Goal: Information Seeking & Learning: Check status

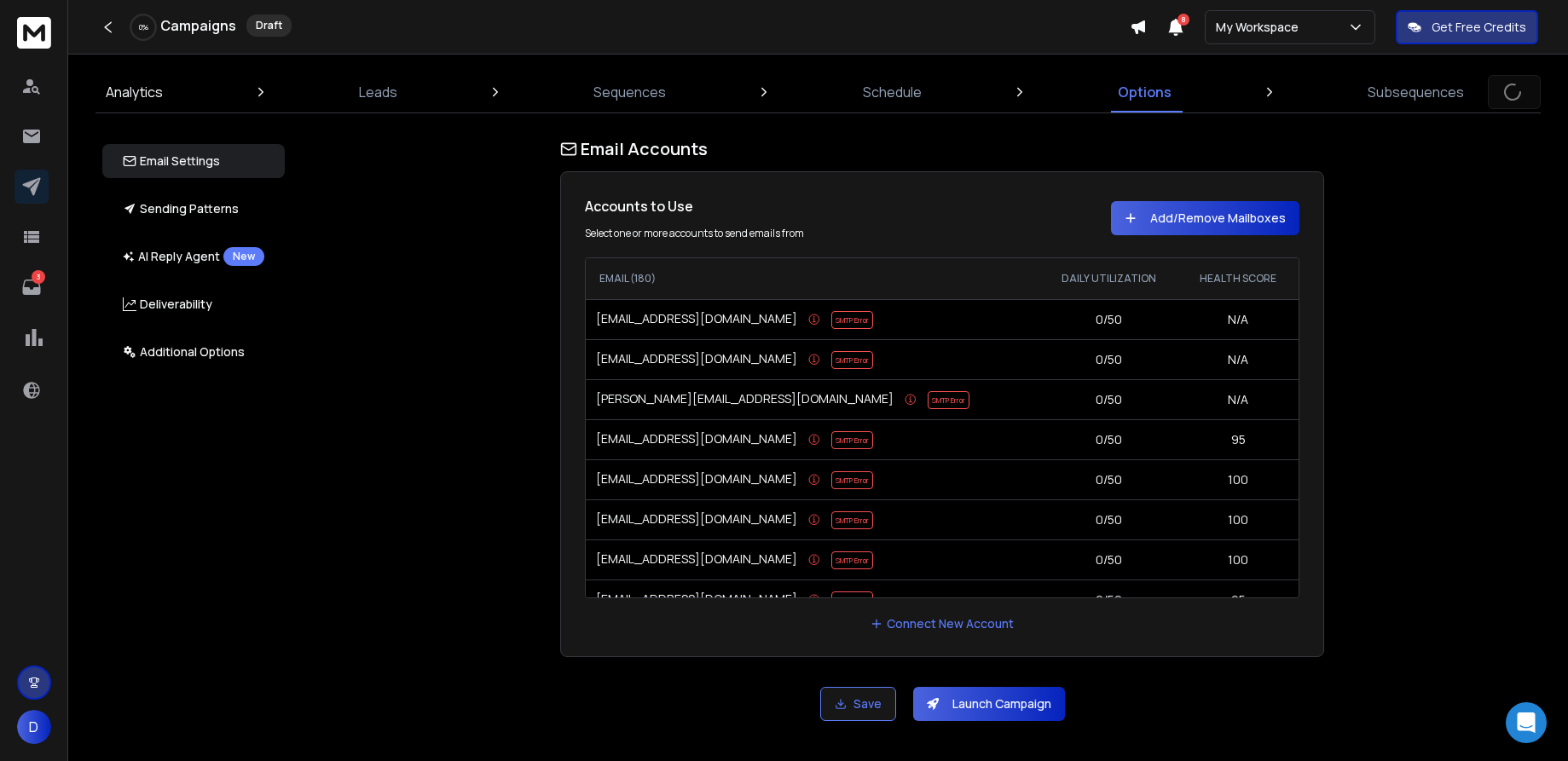
click at [121, 91] on p "Analytics" at bounding box center [134, 92] width 57 height 21
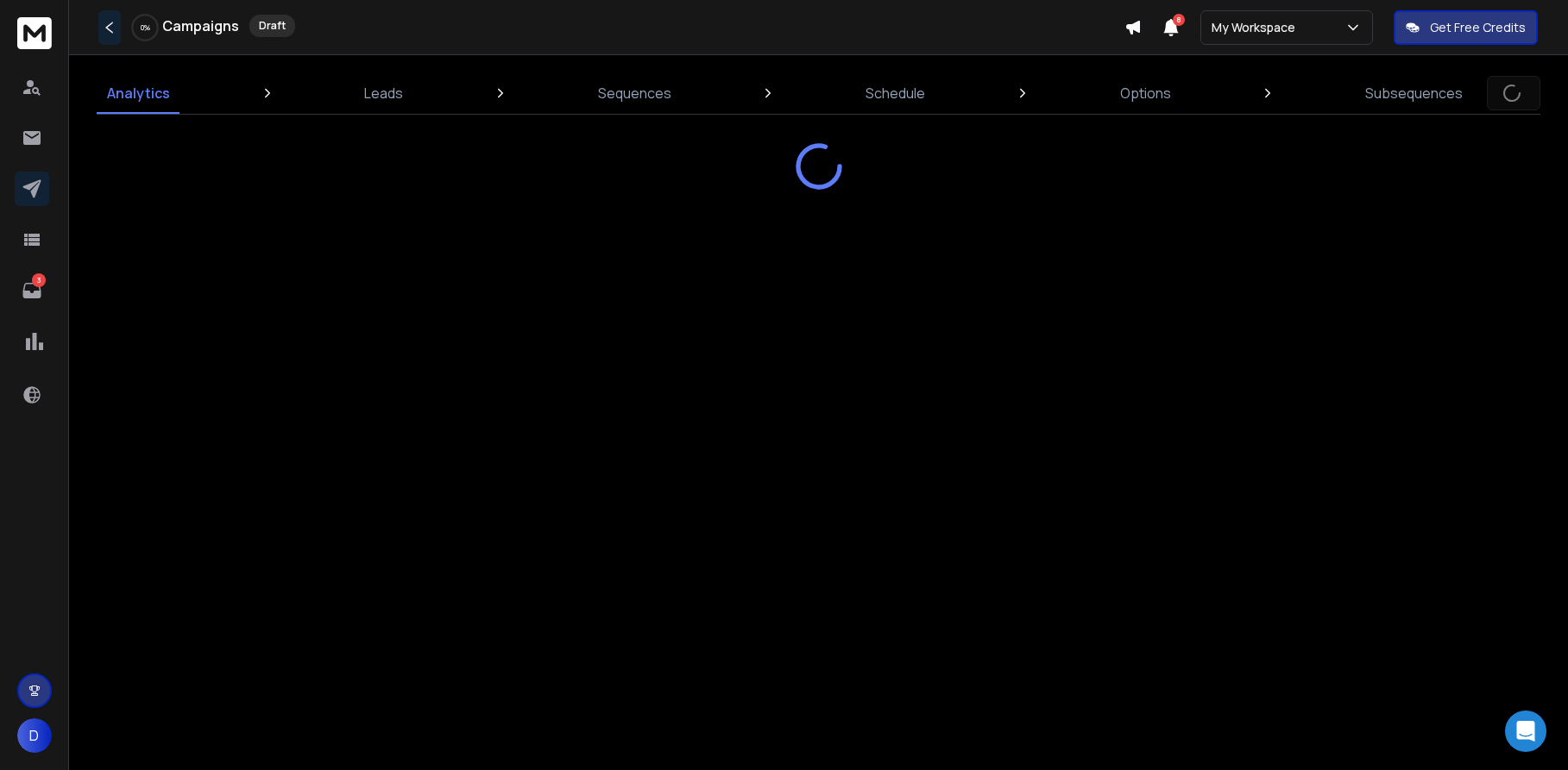
click at [106, 22] on icon at bounding box center [110, 28] width 16 height 16
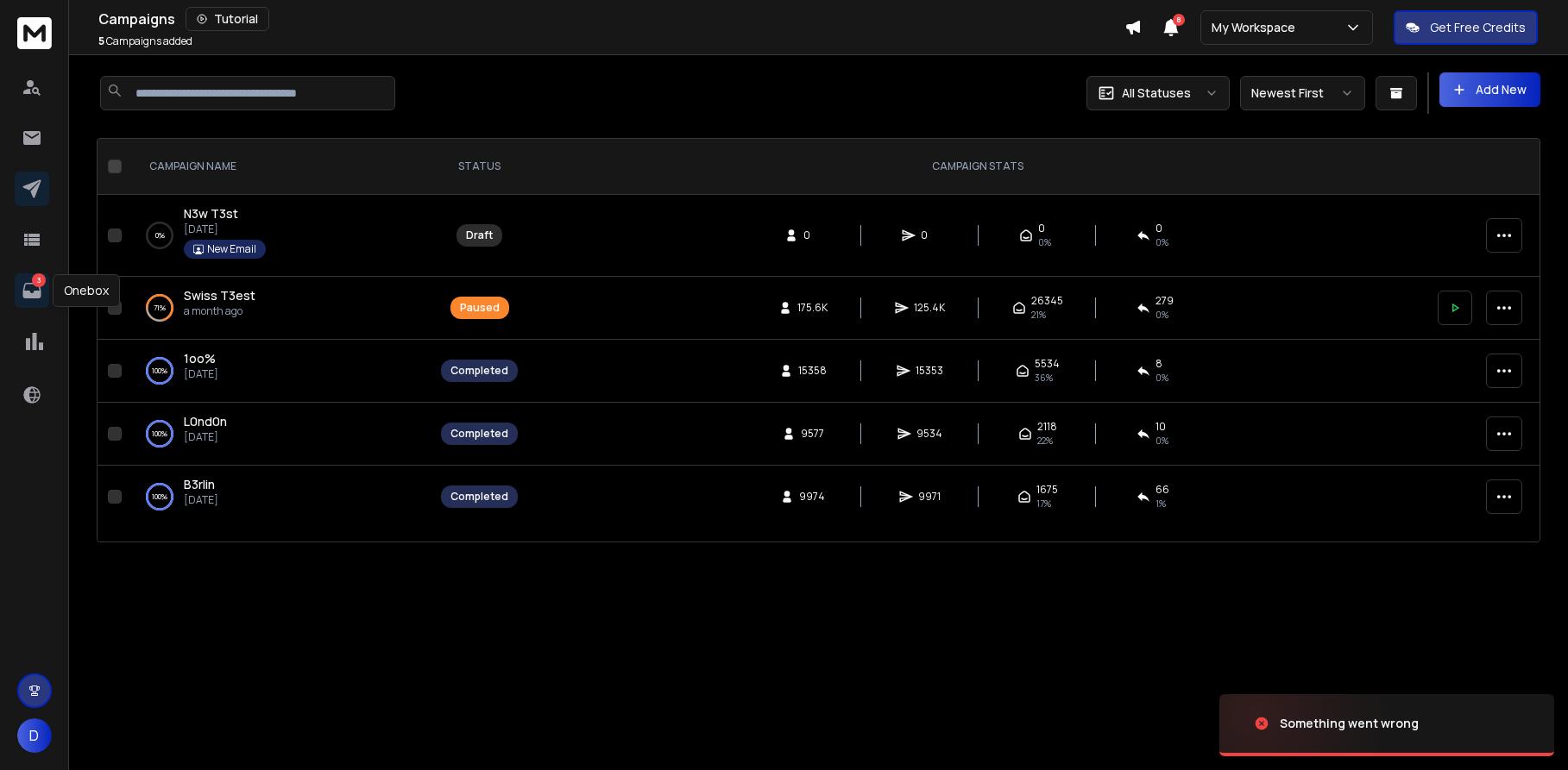
click at [33, 281] on p "3" at bounding box center [39, 281] width 14 height 14
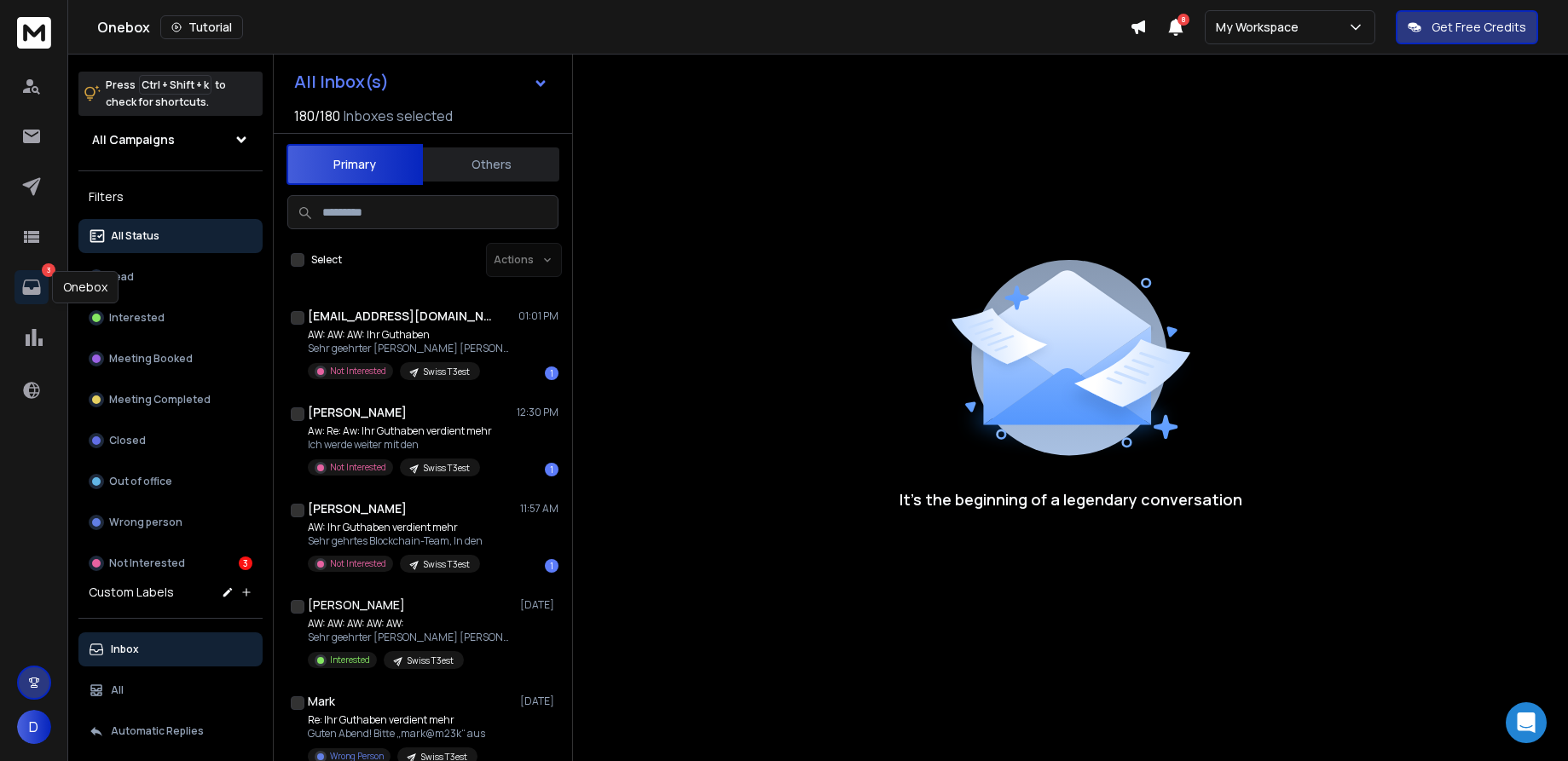
click at [336, 197] on input at bounding box center [422, 212] width 271 height 34
click at [346, 207] on input at bounding box center [422, 212] width 271 height 34
paste input "********"
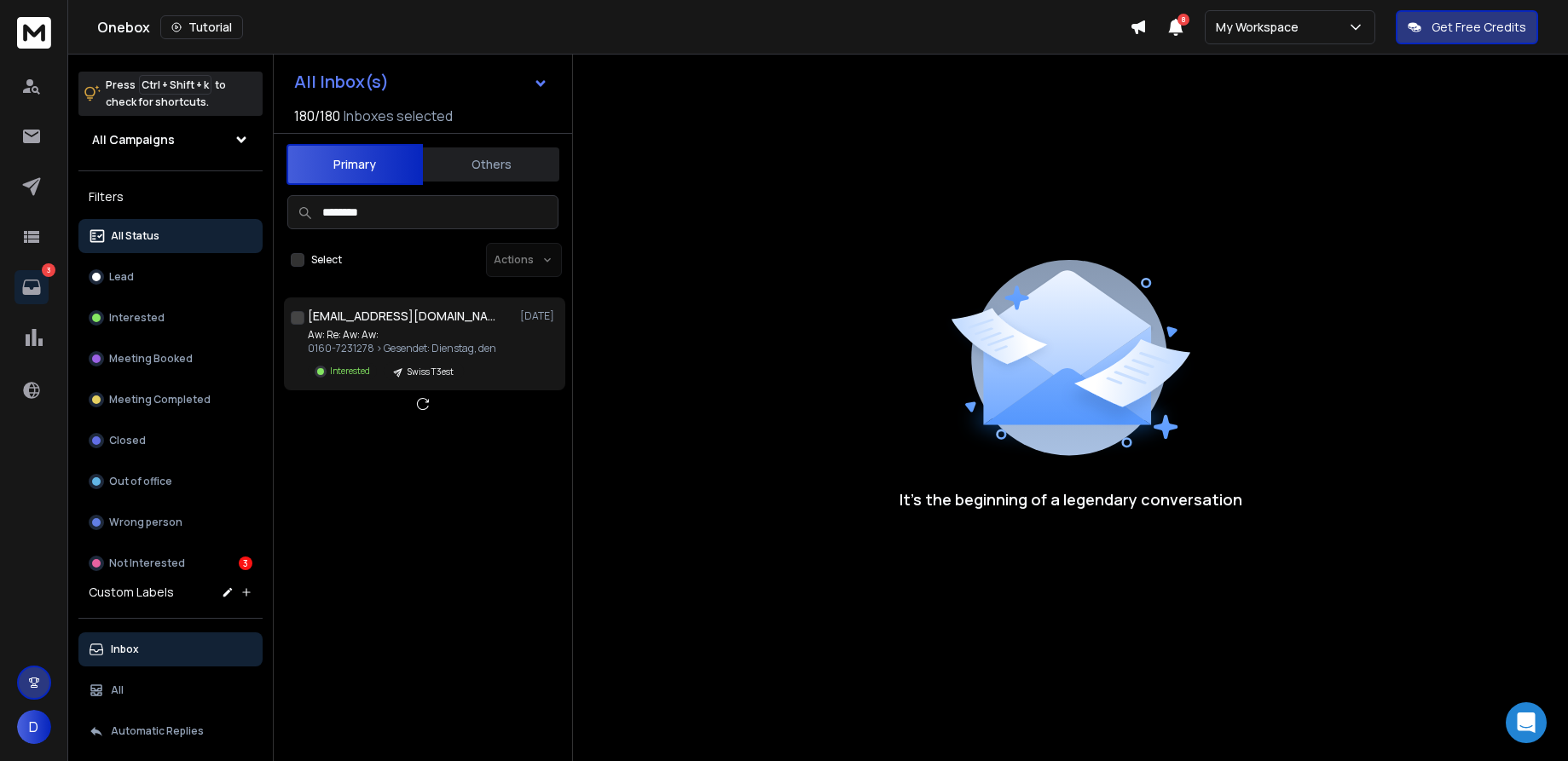
type input "********"
click at [415, 340] on p "Aw: Re: Aw: Aw:" at bounding box center [402, 335] width 188 height 14
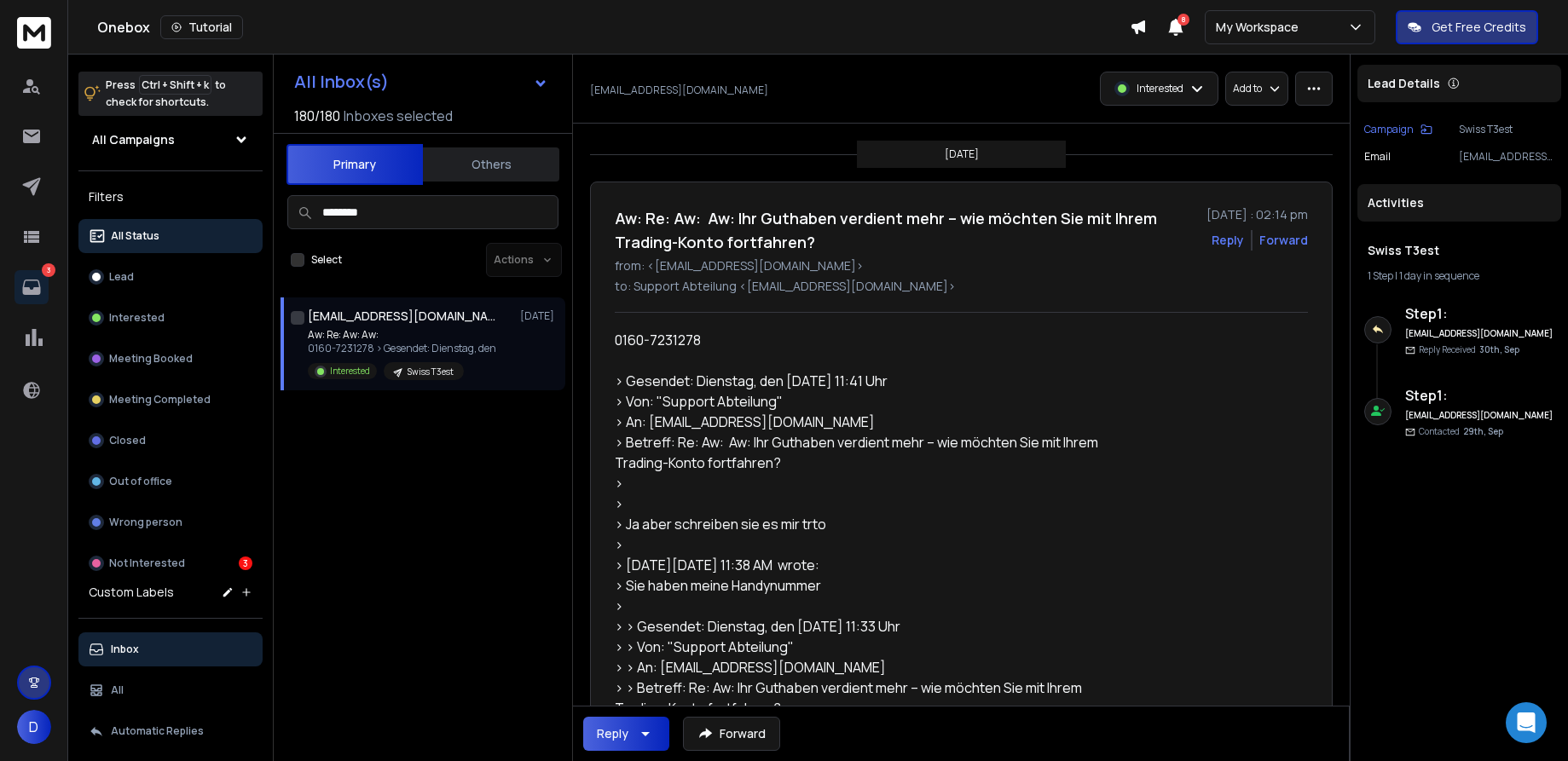
click at [1499, 587] on div "Lead Details Campaign Swiss T3est Email [EMAIL_ADDRESS][DOMAIN_NAME] Activities…" at bounding box center [1459, 434] width 219 height 761
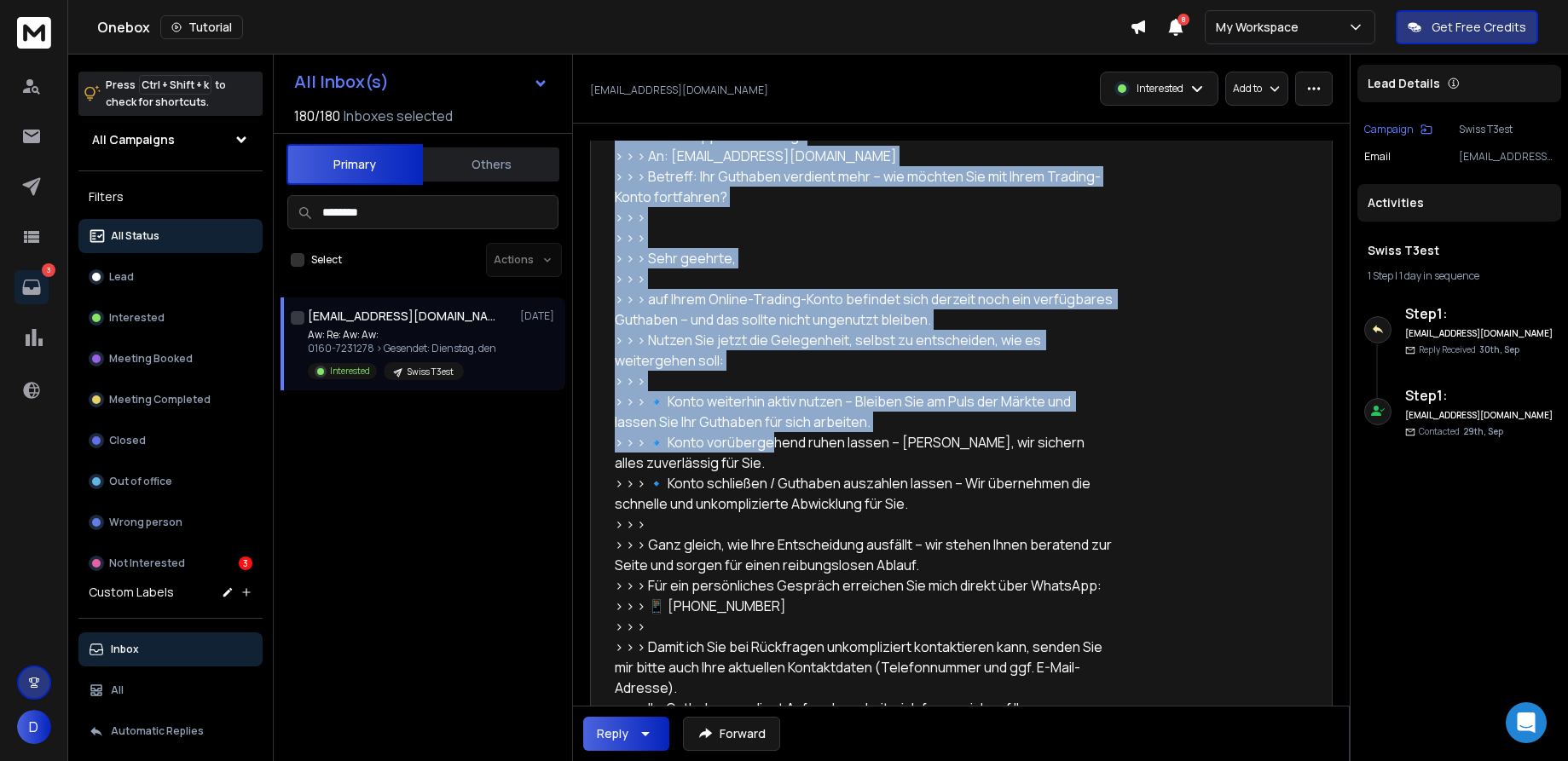
scroll to position [1278, 0]
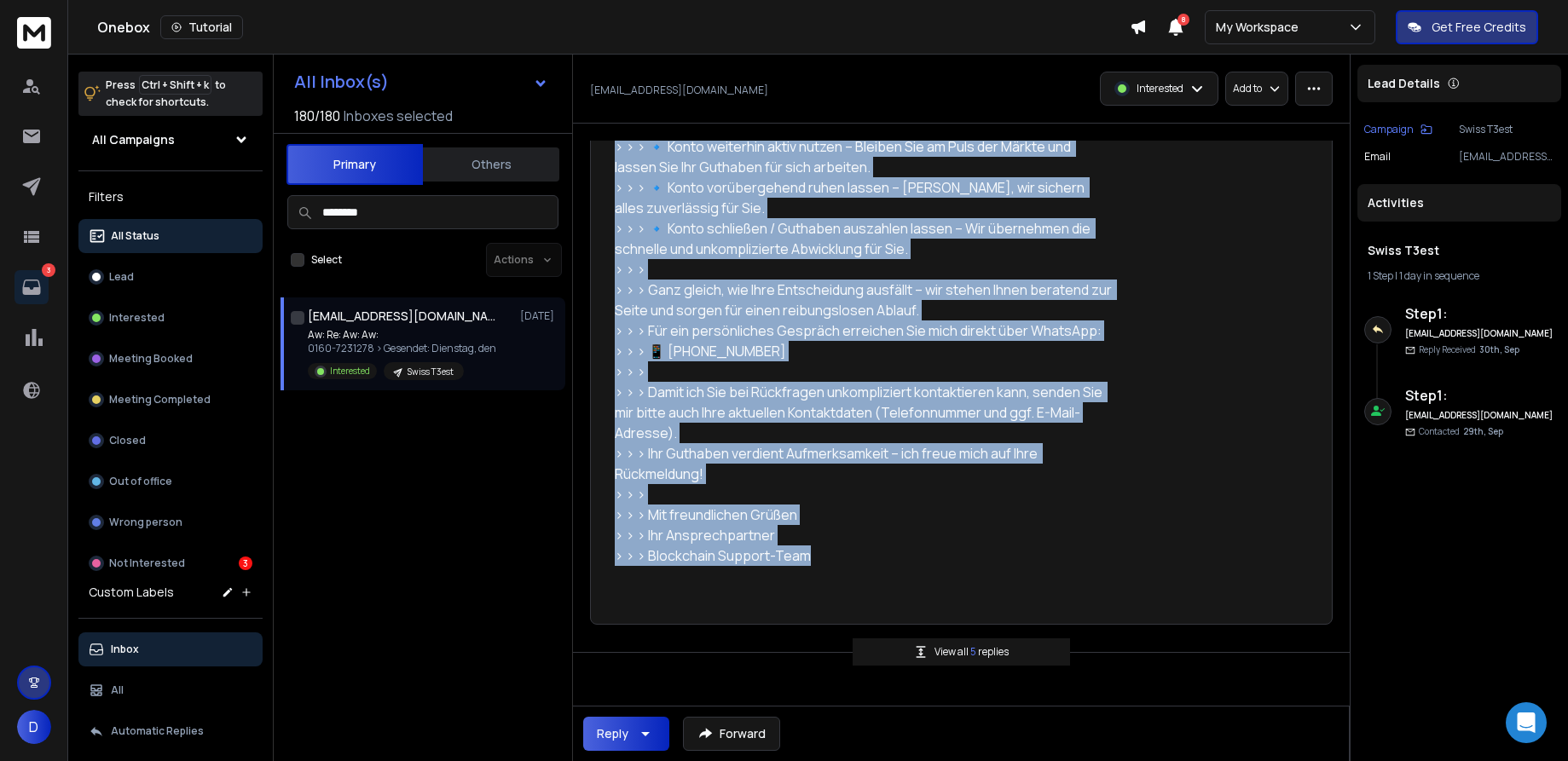
drag, startPoint x: 606, startPoint y: 207, endPoint x: 839, endPoint y: 564, distance: 426.3
copy div "9504-8142802 > Loremips: Dolorsit, ame 50.16.9624 co 48:64 Adi > Eli: "Seddoei …"
click at [465, 181] on button "Others" at bounding box center [491, 164] width 137 height 37
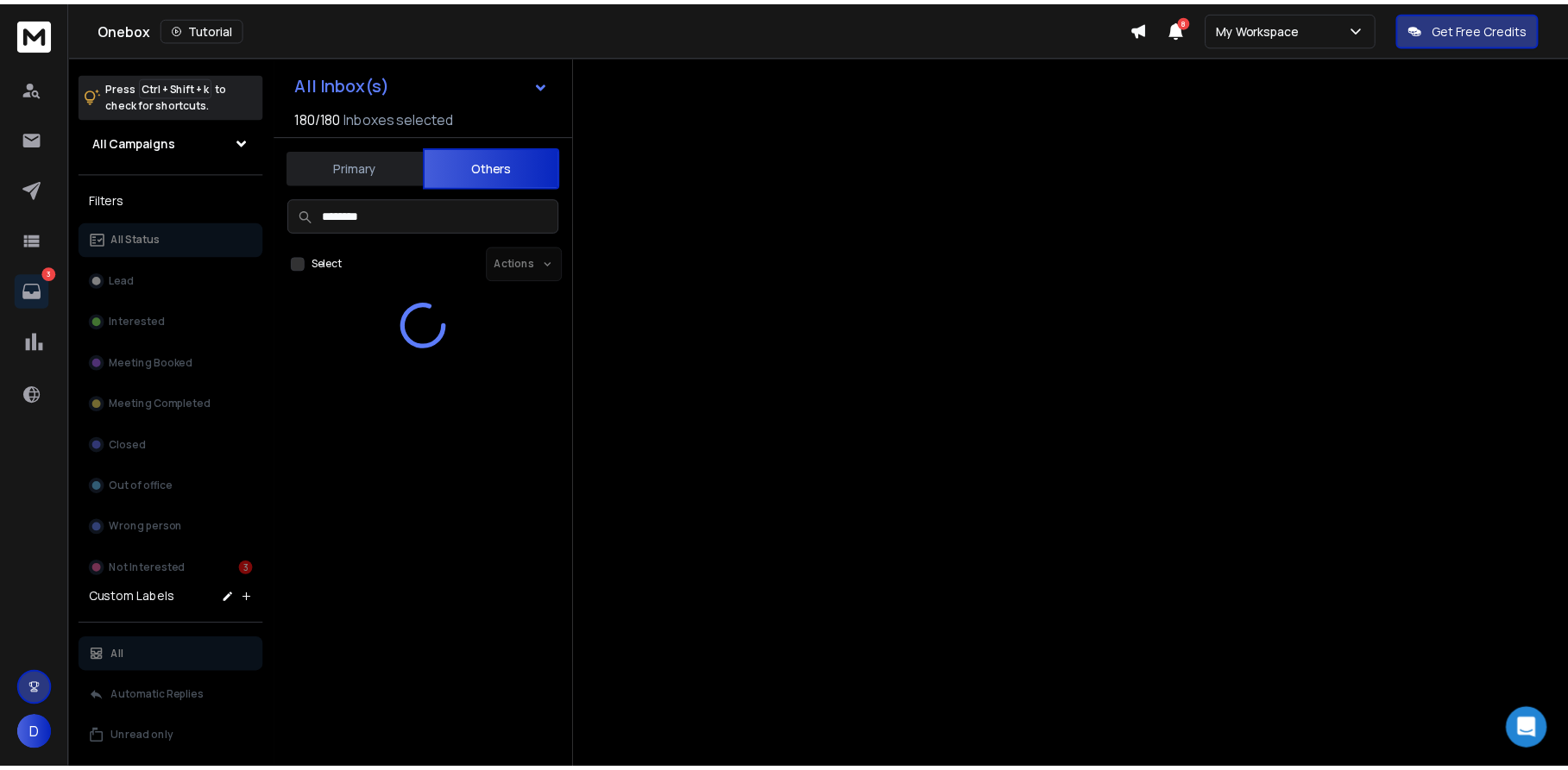
scroll to position [0, 0]
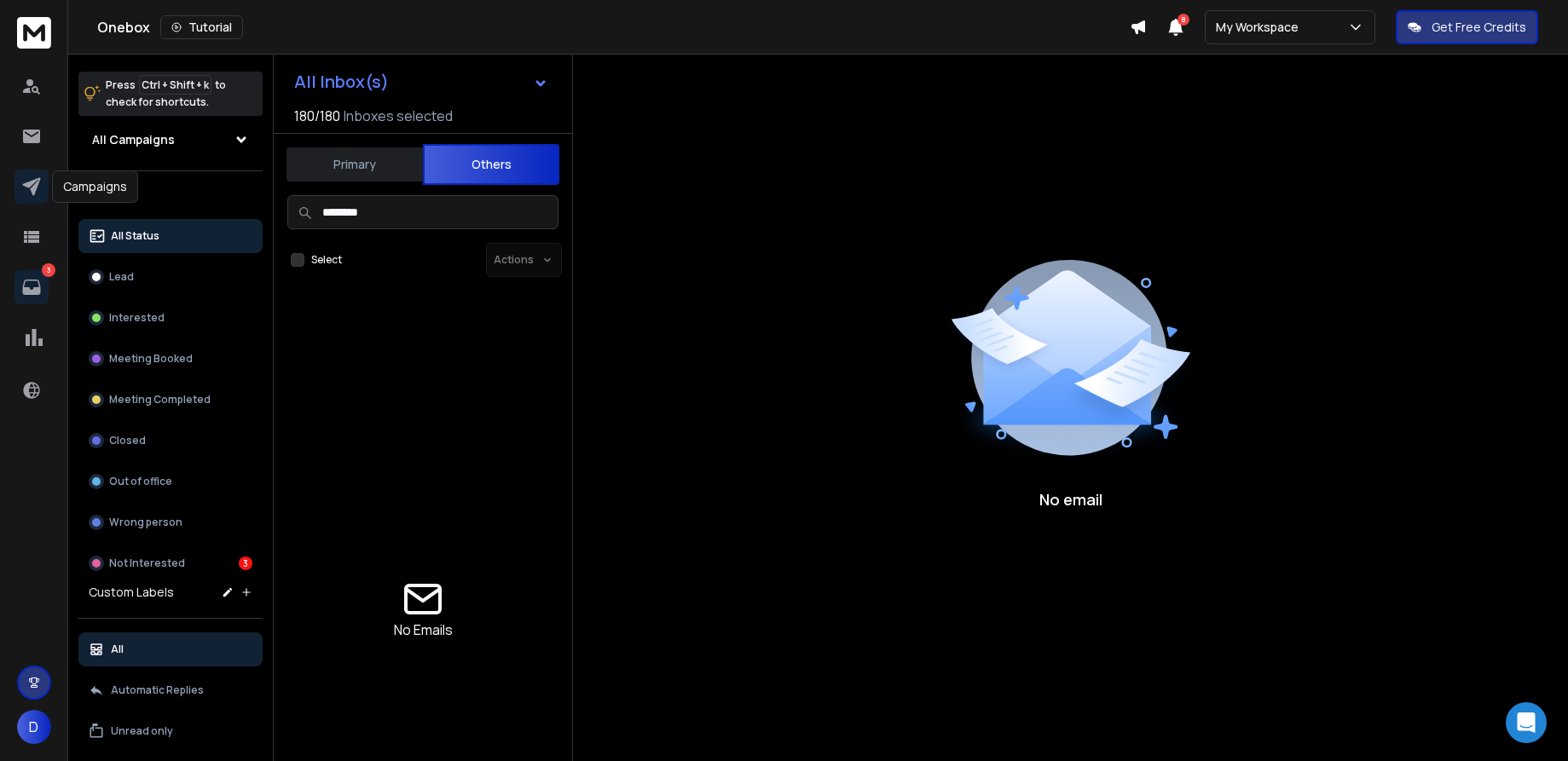
click at [39, 181] on icon at bounding box center [31, 186] width 21 height 21
